Goal: Task Accomplishment & Management: Manage account settings

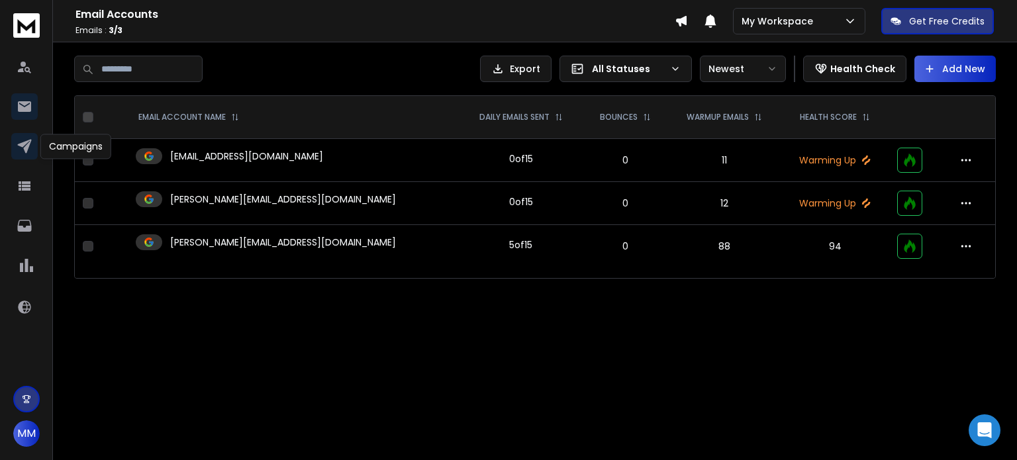
click at [18, 150] on icon at bounding box center [25, 146] width 16 height 16
click at [26, 148] on icon at bounding box center [24, 146] width 14 height 14
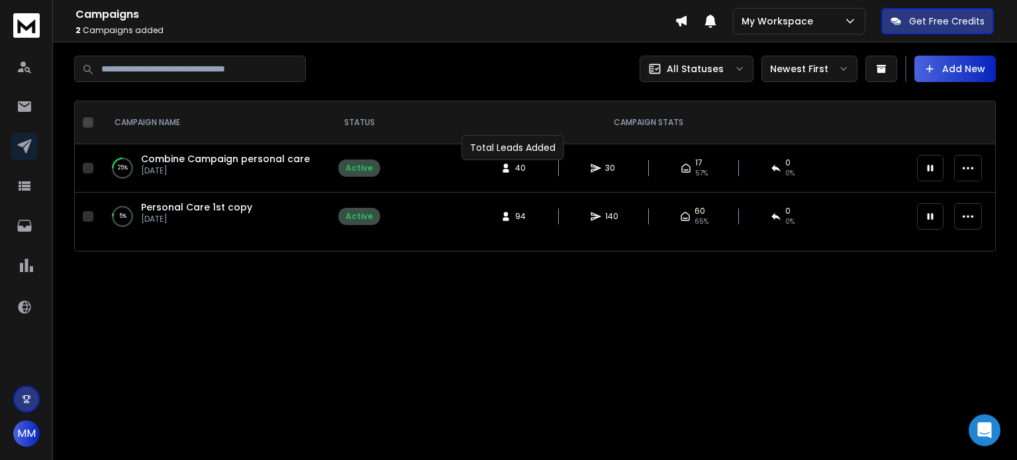
click at [507, 167] on icon at bounding box center [506, 168] width 11 height 11
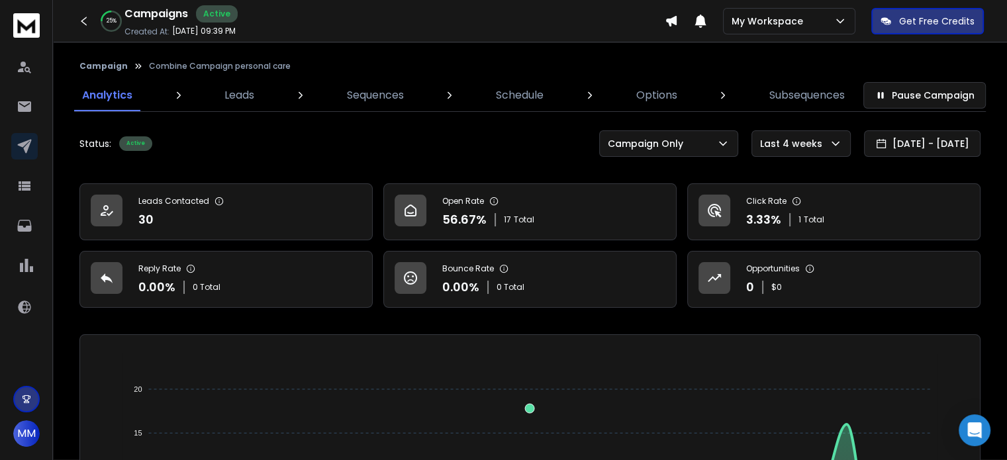
click at [161, 203] on p "Leads Contacted" at bounding box center [173, 201] width 71 height 11
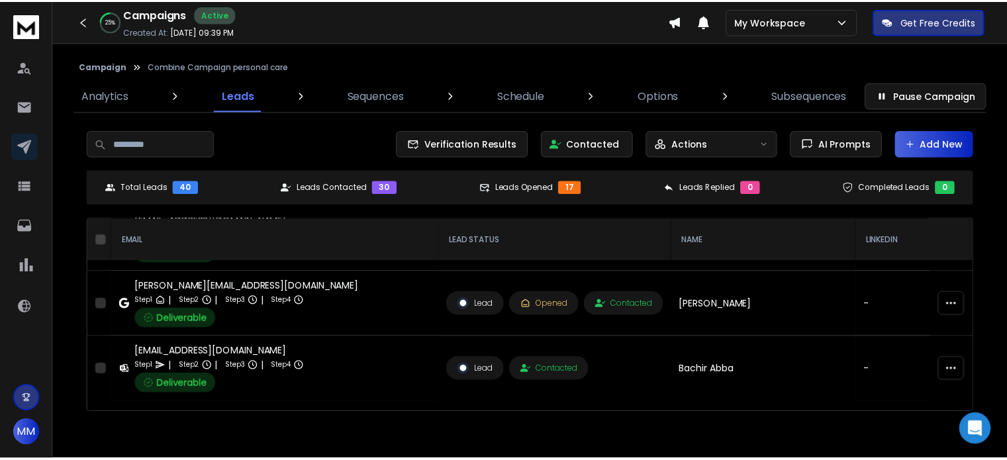
scroll to position [2459, 0]
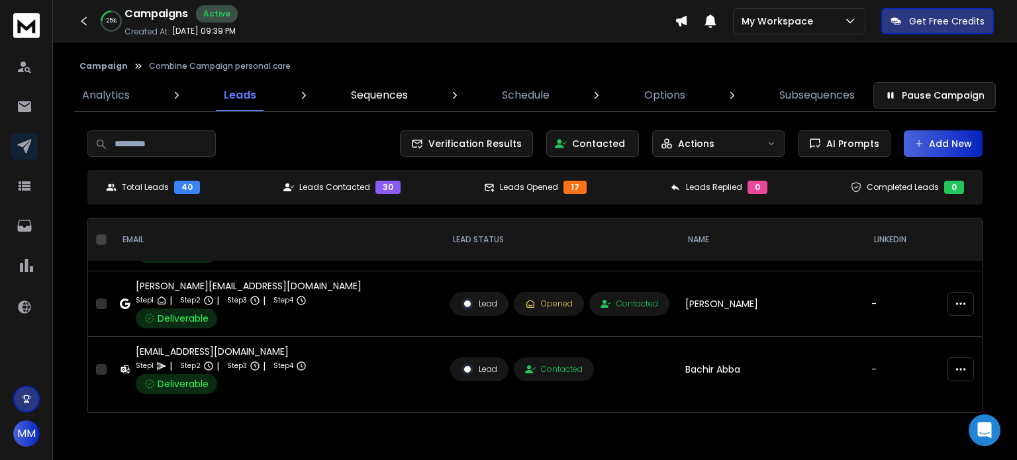
click at [368, 91] on p "Sequences" at bounding box center [379, 95] width 57 height 16
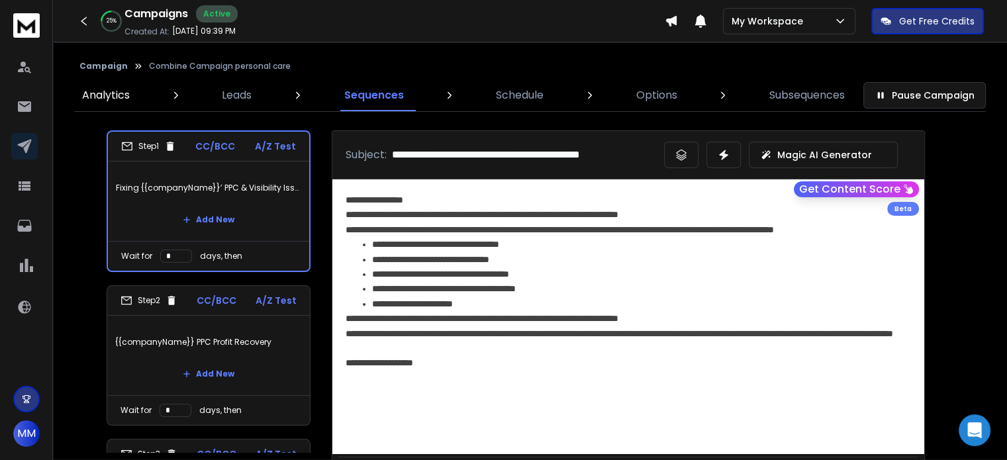
click at [111, 96] on p "Analytics" at bounding box center [106, 95] width 48 height 16
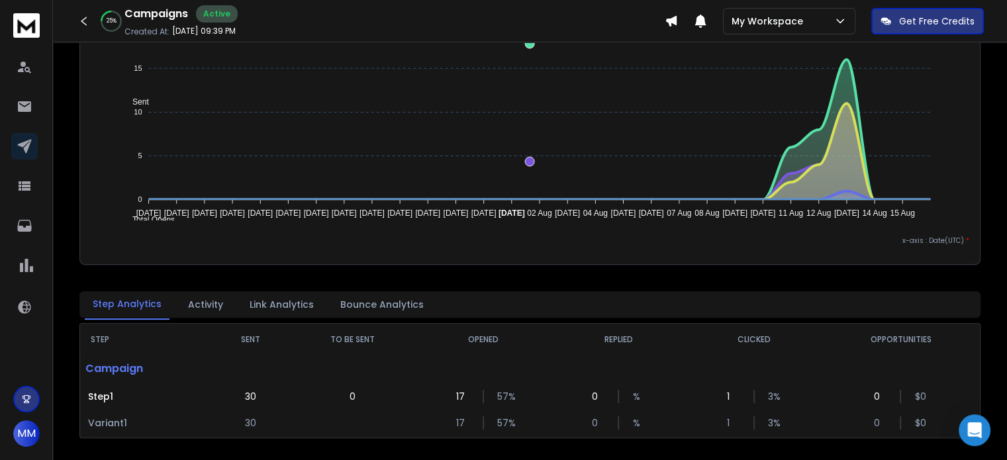
scroll to position [366, 0]
click at [204, 307] on button "Activity" at bounding box center [205, 303] width 51 height 29
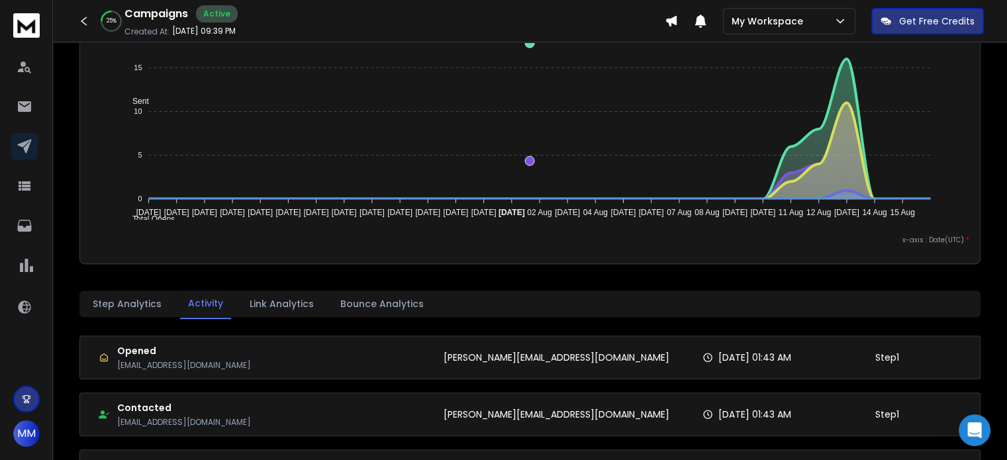
click at [281, 302] on button "Link Analytics" at bounding box center [282, 303] width 80 height 29
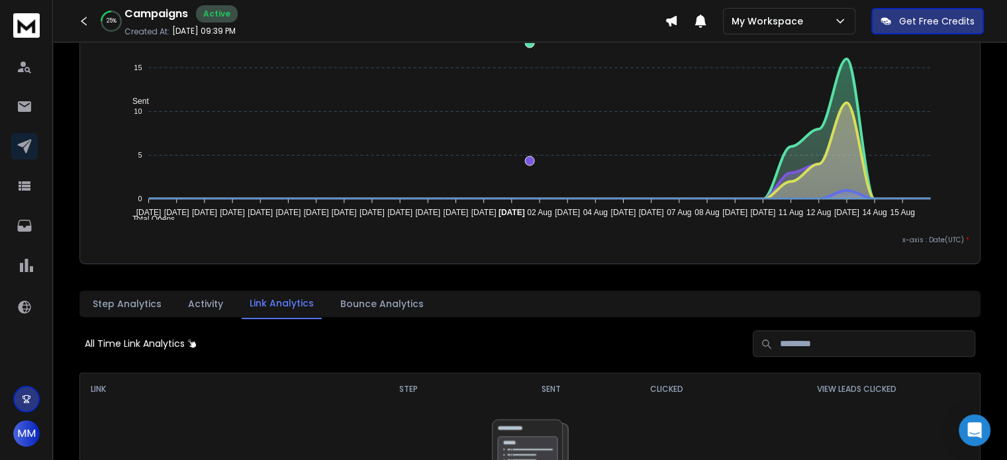
click at [379, 306] on button "Bounce Analytics" at bounding box center [381, 303] width 99 height 29
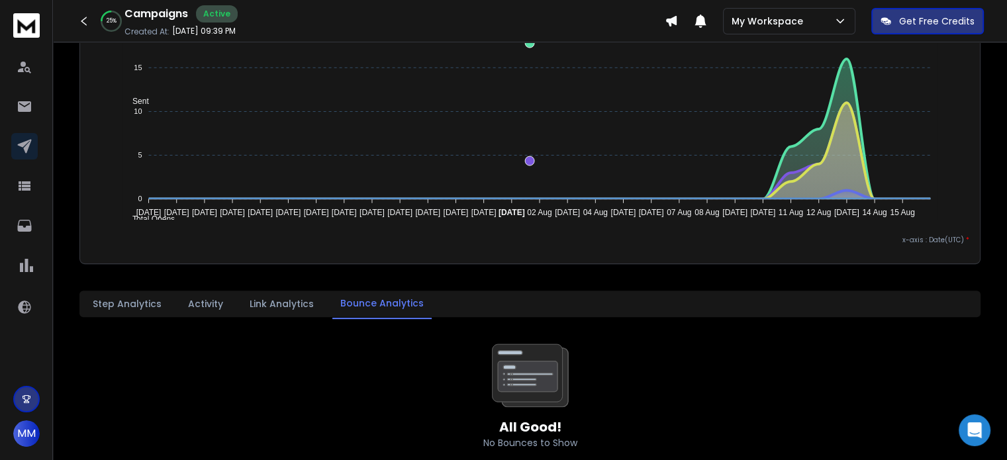
click at [133, 302] on button "Step Analytics" at bounding box center [127, 303] width 85 height 29
